Goal: Information Seeking & Learning: Check status

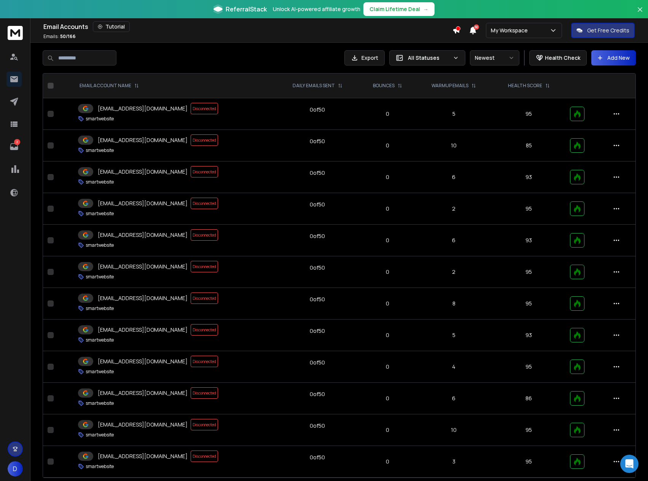
click at [641, 14] on button "Close banner" at bounding box center [640, 14] width 10 height 18
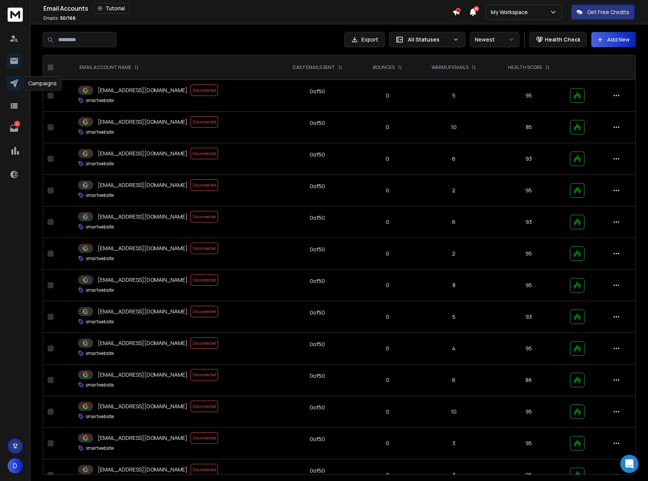
click at [18, 86] on icon at bounding box center [14, 83] width 9 height 9
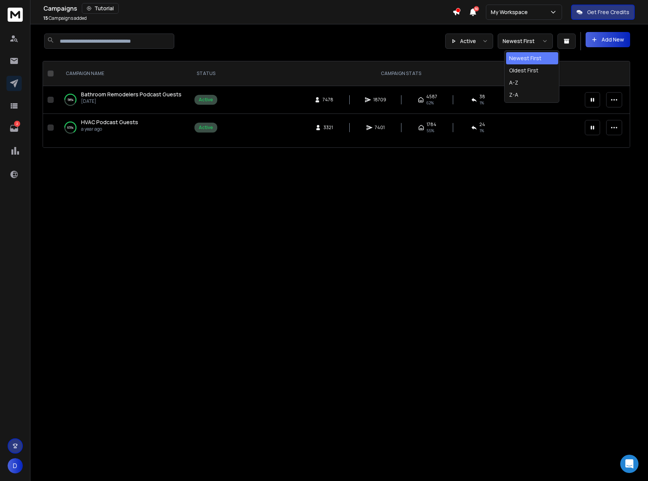
click at [535, 40] on button "Newest First" at bounding box center [525, 40] width 55 height 15
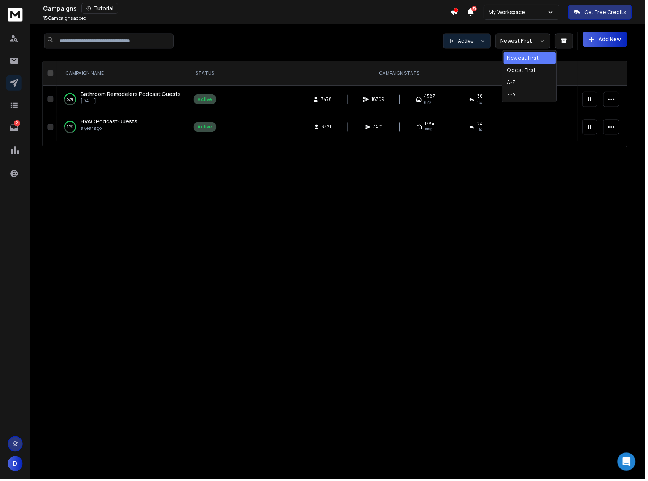
click at [484, 42] on div "Active" at bounding box center [469, 41] width 38 height 8
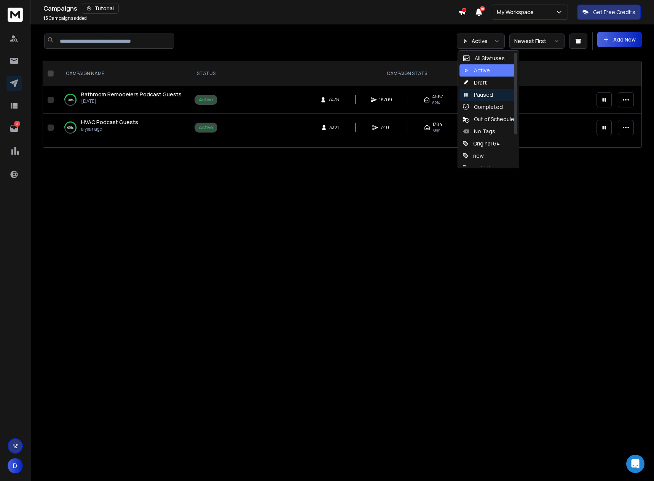
click at [495, 94] on div "Paused" at bounding box center [488, 95] width 58 height 12
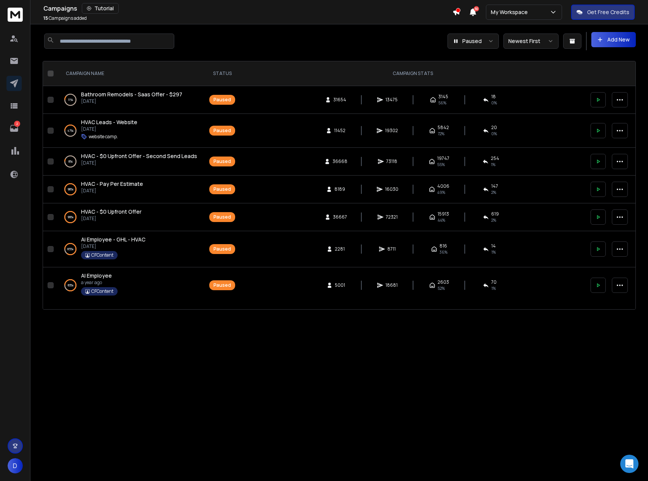
click at [167, 217] on div "99 % HVAC - $0 Upfront Offer [DATE]" at bounding box center [130, 217] width 133 height 18
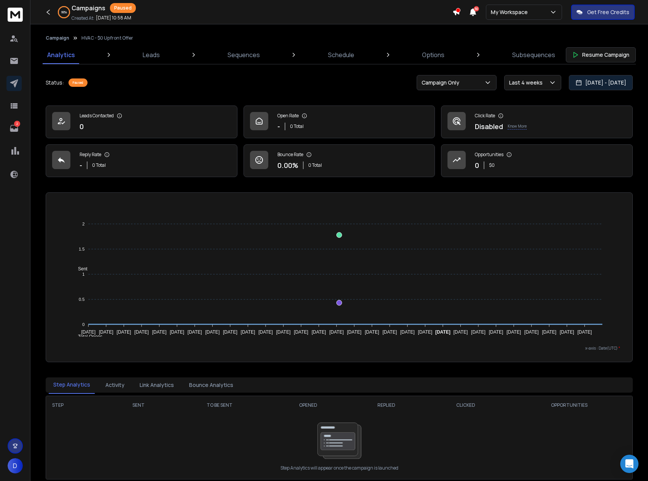
click at [614, 79] on button "[DATE] - [DATE]" at bounding box center [601, 82] width 64 height 15
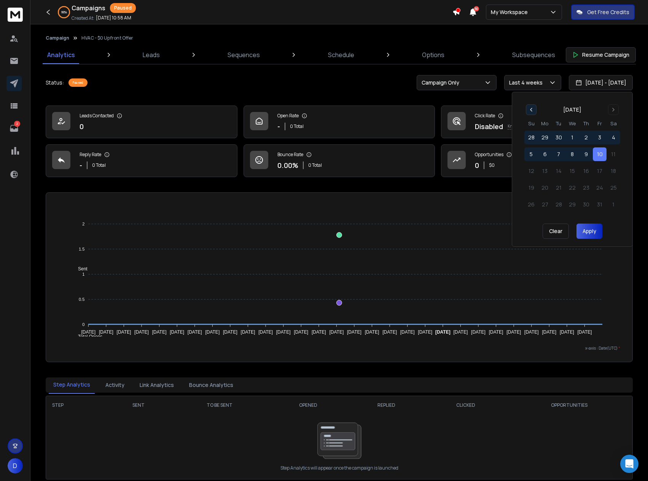
click at [530, 111] on icon "Go to previous month" at bounding box center [531, 110] width 6 height 6
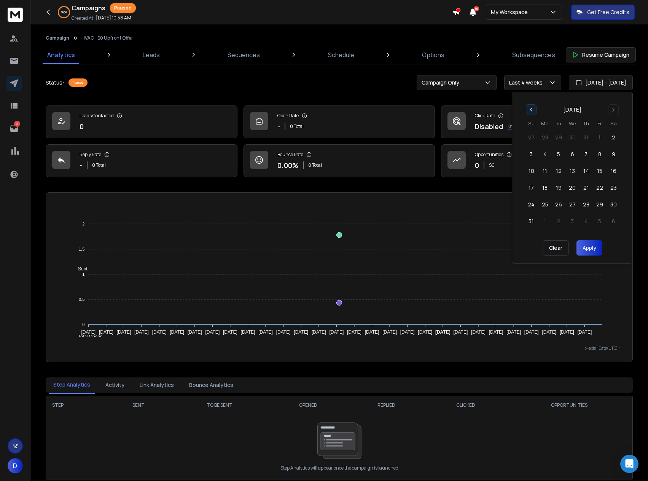
click at [530, 111] on icon "Go to previous month" at bounding box center [531, 110] width 6 height 6
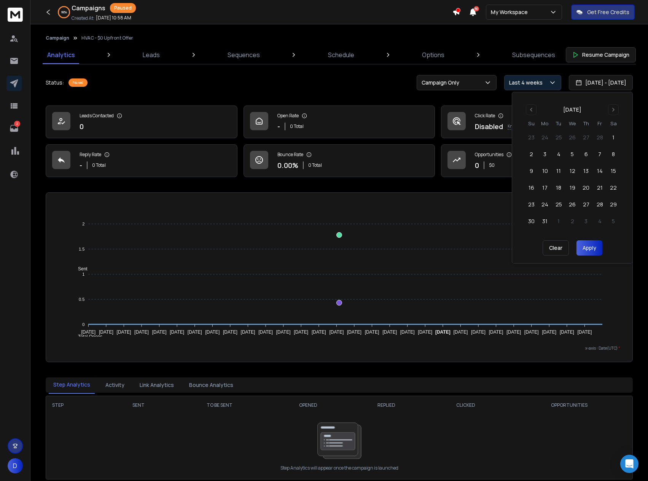
click at [516, 78] on button "Last 4 weeks" at bounding box center [532, 82] width 57 height 15
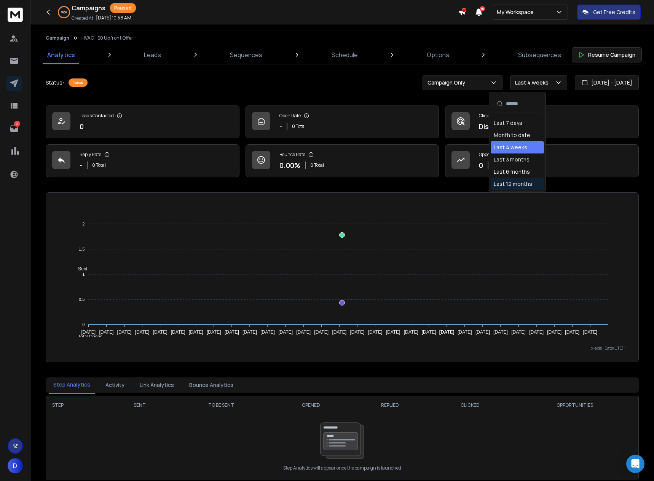
click at [517, 187] on div "Last 12 months" at bounding box center [512, 184] width 38 height 8
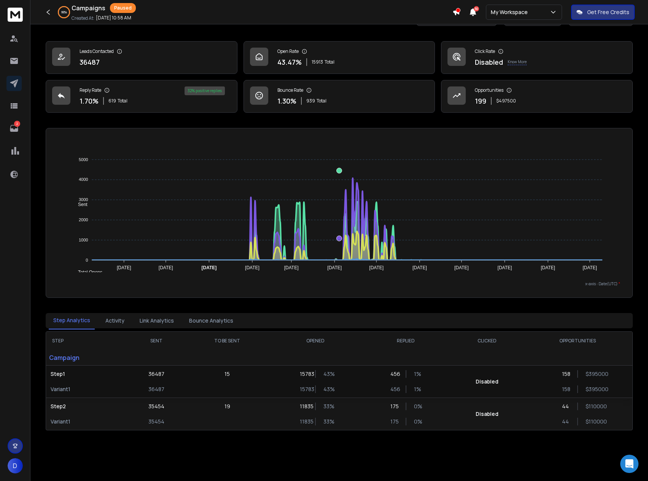
scroll to position [86, 0]
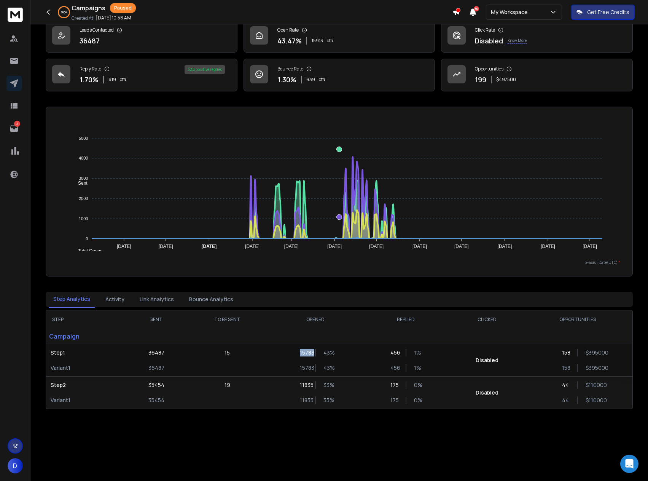
drag, startPoint x: 299, startPoint y: 357, endPoint x: 313, endPoint y: 356, distance: 14.1
click at [313, 356] on div "15783 43 % 15783 43 %" at bounding box center [315, 360] width 81 height 23
drag, startPoint x: 325, startPoint y: 352, endPoint x: 336, endPoint y: 352, distance: 11.4
click at [336, 352] on div "15783 43 % 15783 43 %" at bounding box center [315, 360] width 81 height 23
click at [313, 354] on div "15783 43 %" at bounding box center [315, 353] width 31 height 8
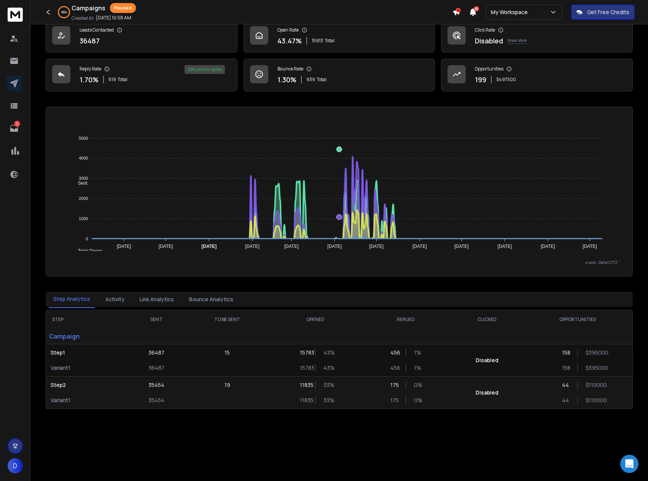
click at [328, 352] on p "43 %" at bounding box center [327, 353] width 8 height 8
drag, startPoint x: 425, startPoint y: 352, endPoint x: 390, endPoint y: 354, distance: 35.8
click at [390, 354] on div "456 1 % 456 1 %" at bounding box center [405, 360] width 81 height 23
click at [390, 355] on div "456 1 % 456 1 %" at bounding box center [405, 360] width 81 height 23
drag, startPoint x: 390, startPoint y: 355, endPoint x: 426, endPoint y: 354, distance: 35.4
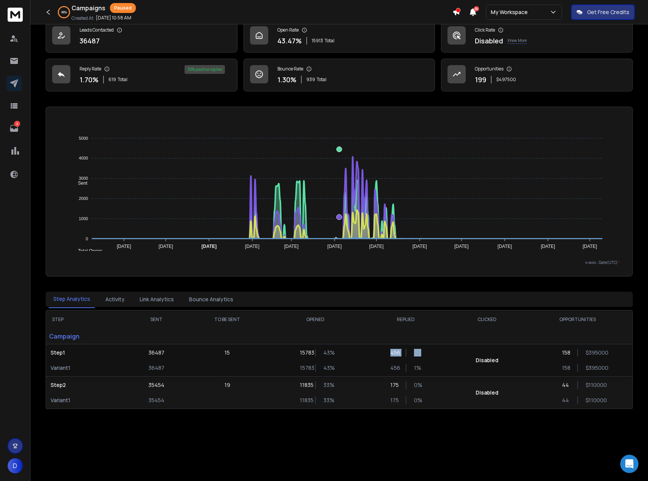
click at [426, 354] on div "456 1 % 456 1 %" at bounding box center [405, 360] width 81 height 23
click at [221, 356] on div "15" at bounding box center [227, 353] width 76 height 8
drag, startPoint x: 164, startPoint y: 351, endPoint x: 146, endPoint y: 354, distance: 18.1
click at [146, 354] on div "36487 36487" at bounding box center [156, 360] width 47 height 23
drag, startPoint x: 391, startPoint y: 353, endPoint x: 423, endPoint y: 354, distance: 31.6
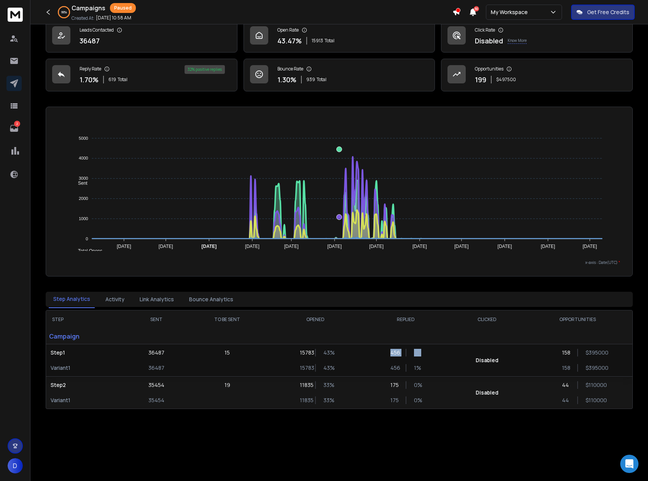
click at [423, 354] on div "456 1 % 456 1 %" at bounding box center [405, 360] width 81 height 23
click at [398, 355] on p "456" at bounding box center [394, 353] width 8 height 8
click at [394, 352] on p "456" at bounding box center [394, 353] width 8 height 8
drag, startPoint x: 392, startPoint y: 352, endPoint x: 401, endPoint y: 353, distance: 8.8
click at [401, 353] on div "456 1 %" at bounding box center [405, 353] width 31 height 8
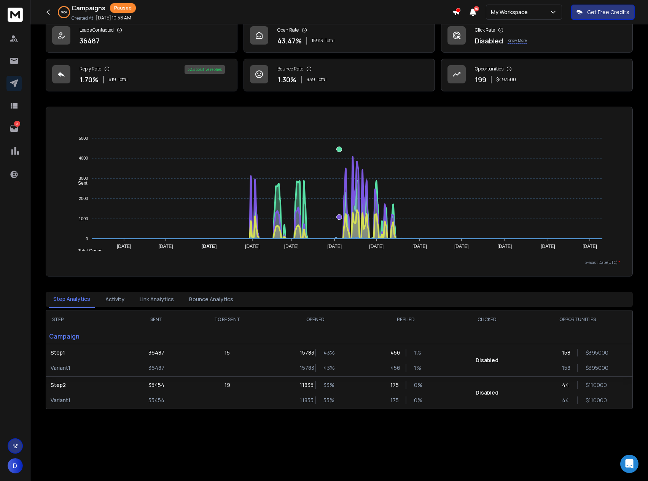
click at [410, 343] on table "STEP SENT TO BE SENT OPENED REPLIED CLICKED OPPORTUNITIES Campaign Step 1 Varia…" at bounding box center [339, 359] width 586 height 98
drag, startPoint x: 388, startPoint y: 351, endPoint x: 408, endPoint y: 352, distance: 19.8
click at [408, 352] on div "456 1 % 456 1 %" at bounding box center [405, 360] width 81 height 23
drag, startPoint x: 563, startPoint y: 354, endPoint x: 575, endPoint y: 355, distance: 11.8
click at [575, 355] on div "158 $ 395000" at bounding box center [577, 353] width 31 height 8
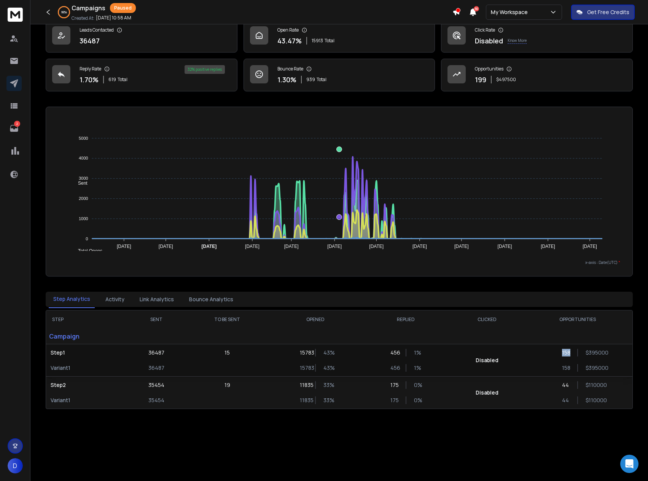
click at [570, 356] on p "158" at bounding box center [566, 353] width 8 height 8
drag, startPoint x: 560, startPoint y: 350, endPoint x: 610, endPoint y: 353, distance: 49.6
click at [610, 353] on div "158 $ 395000 158 $ 395000" at bounding box center [577, 360] width 100 height 23
click at [271, 275] on div "Sent Total Opens Unique Opens Links Clicked Total Replies 5000 5000 4000 4000 3…" at bounding box center [339, 192] width 587 height 170
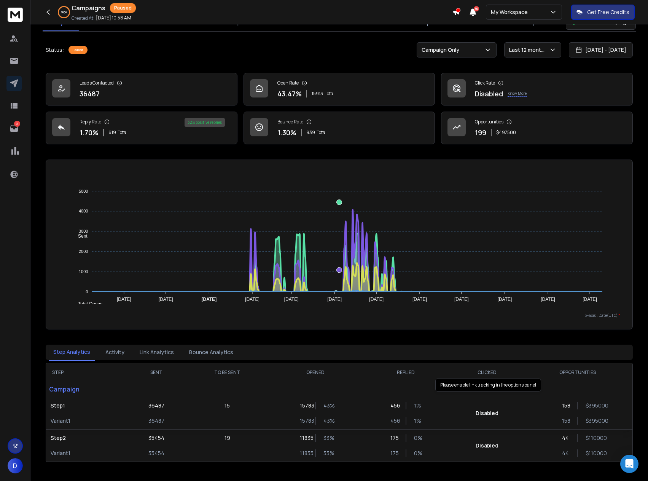
scroll to position [0, 0]
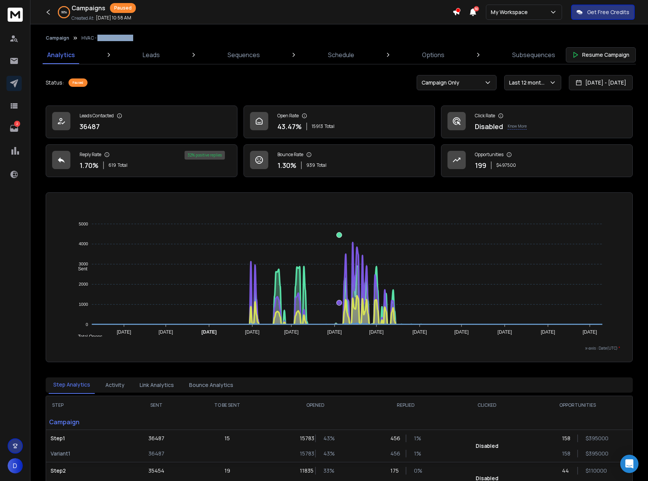
drag, startPoint x: 96, startPoint y: 38, endPoint x: 150, endPoint y: 38, distance: 54.0
click at [150, 38] on div "Campaign HVAC - $0 Upfront Offer" at bounding box center [339, 38] width 587 height 6
